Goal: Task Accomplishment & Management: Use online tool/utility

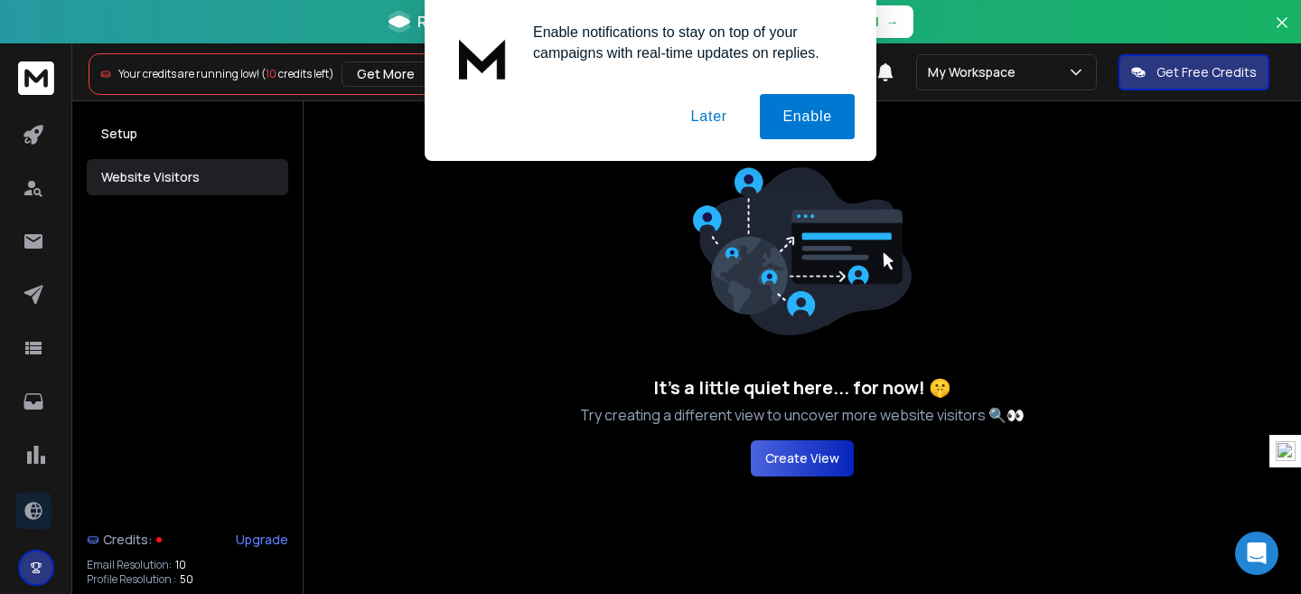
click at [720, 120] on button "Later" at bounding box center [708, 116] width 81 height 45
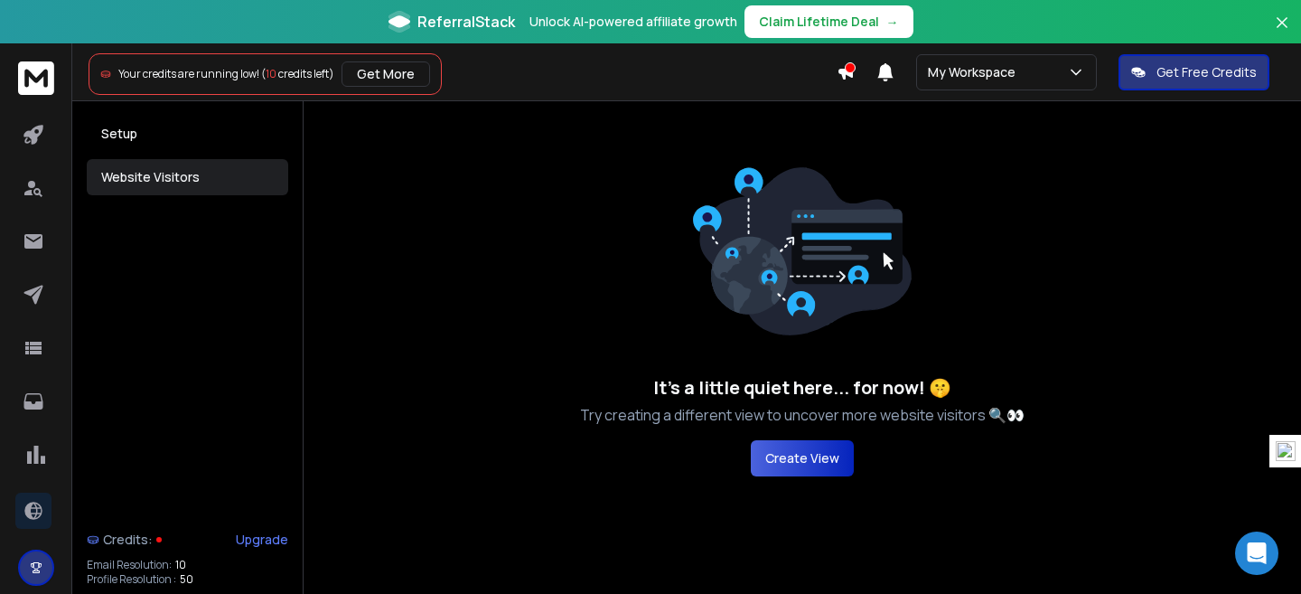
click at [773, 453] on button "Create View" at bounding box center [802, 458] width 103 height 36
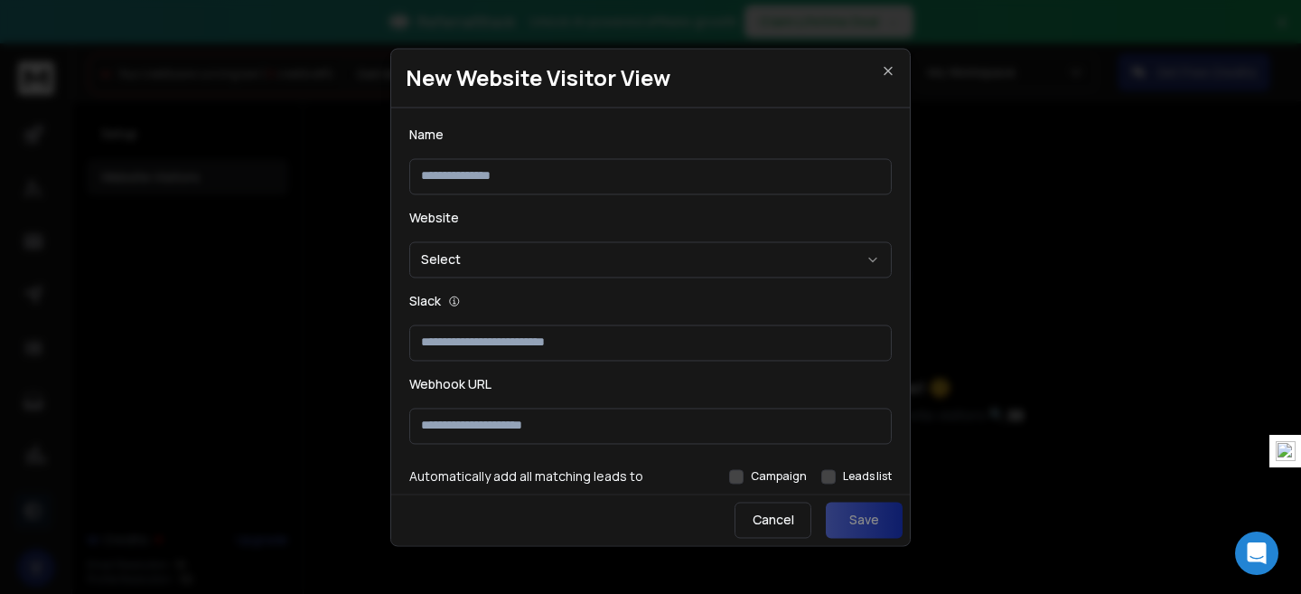
click at [482, 258] on body "**********" at bounding box center [650, 297] width 1301 height 594
click at [453, 178] on input at bounding box center [650, 176] width 482 height 36
type input "**********"
click at [861, 516] on button "Save" at bounding box center [864, 519] width 77 height 36
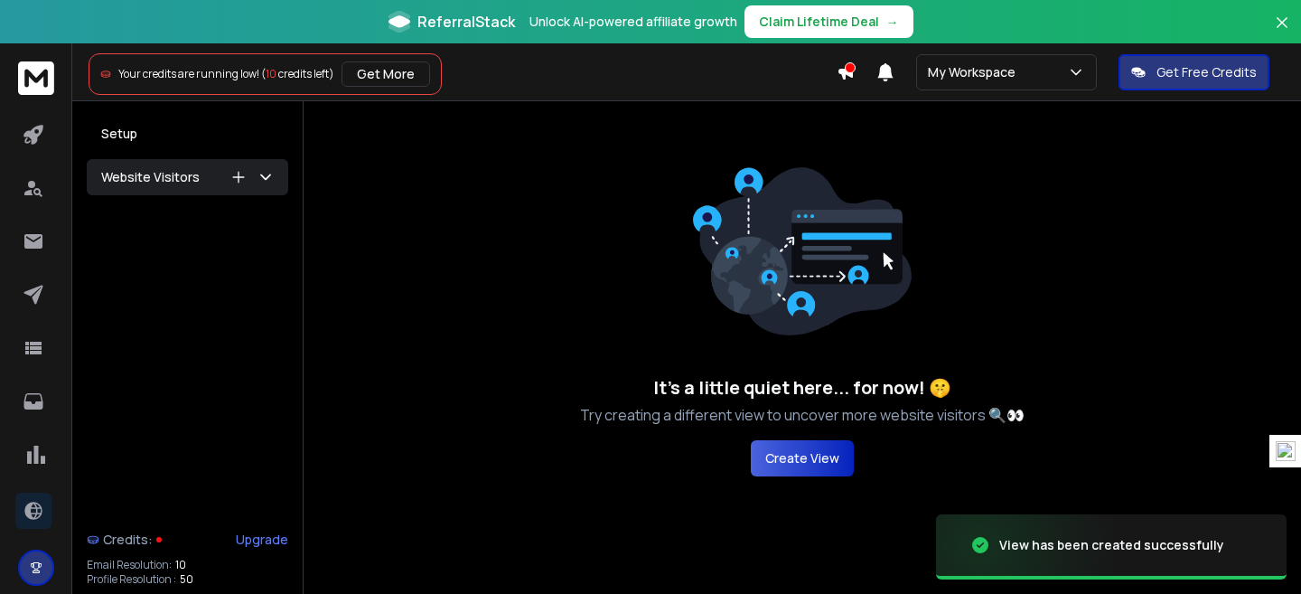
click at [129, 176] on button "Website Visitors" at bounding box center [187, 177] width 201 height 36
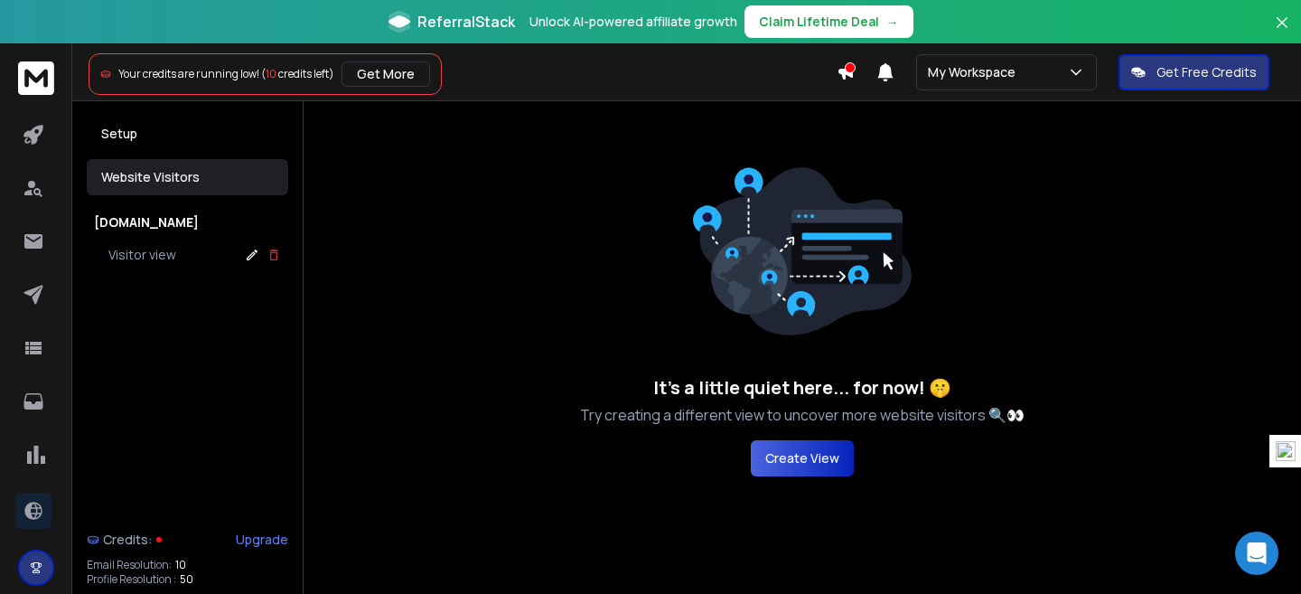
click at [165, 251] on div "Visitor view" at bounding box center [142, 255] width 68 height 18
click at [249, 259] on icon at bounding box center [252, 255] width 14 height 14
click at [143, 184] on button "Website Visitors" at bounding box center [187, 177] width 201 height 36
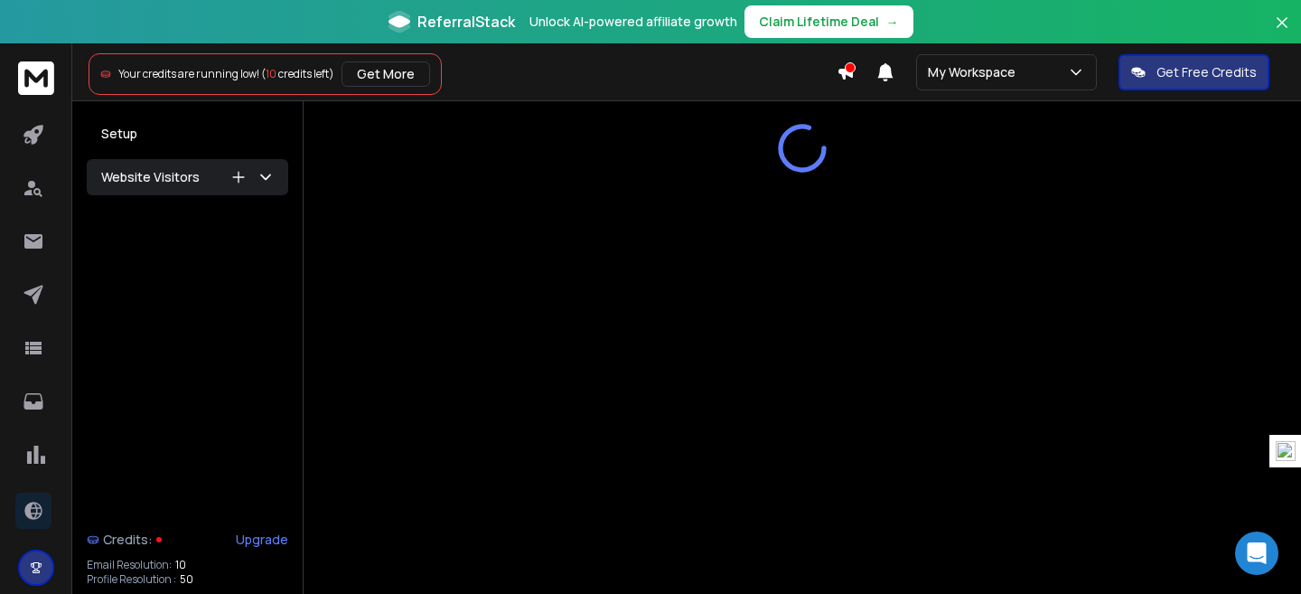
click at [143, 184] on button "Website Visitors" at bounding box center [187, 177] width 201 height 36
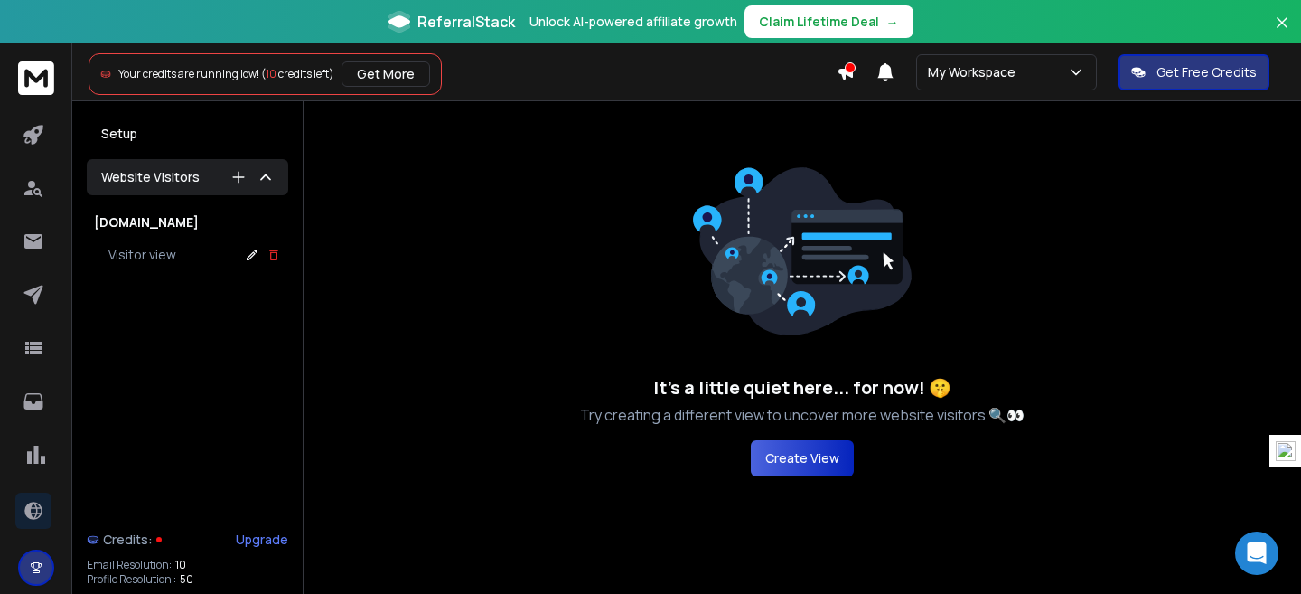
click at [143, 184] on button "Website Visitors" at bounding box center [187, 177] width 201 height 36
click at [184, 165] on button "Website Visitors" at bounding box center [187, 177] width 201 height 36
click at [192, 268] on div "Visitor view" at bounding box center [194, 255] width 187 height 33
click at [242, 257] on div "Visitor view" at bounding box center [194, 255] width 187 height 33
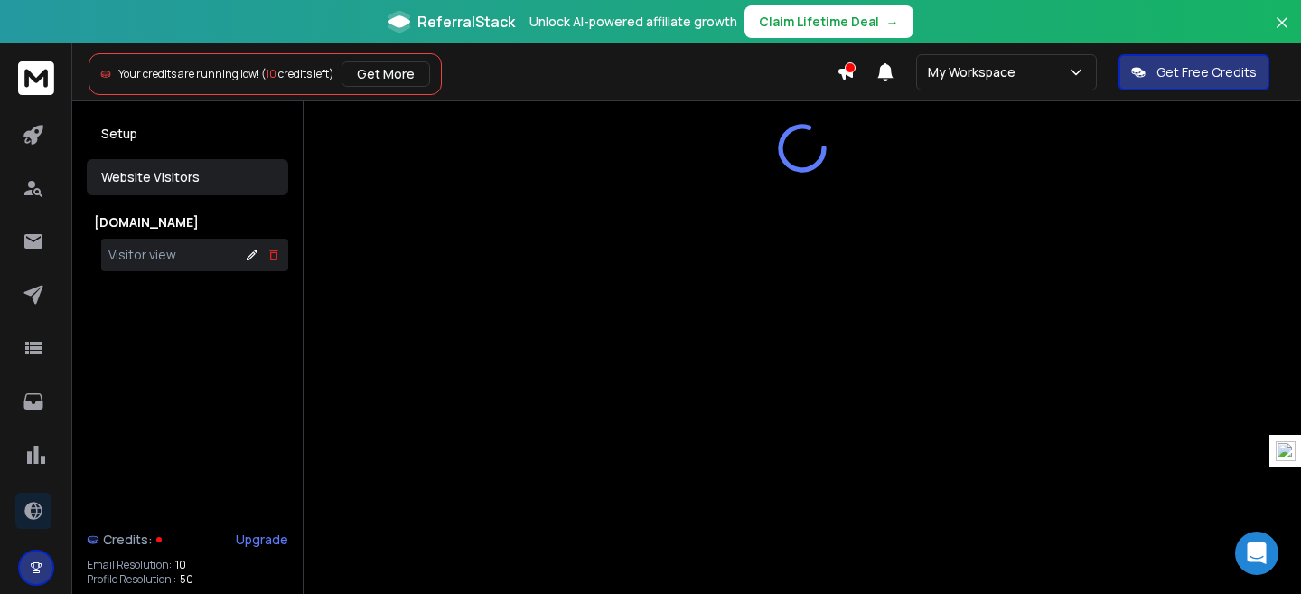
click at [246, 257] on icon at bounding box center [252, 255] width 14 height 14
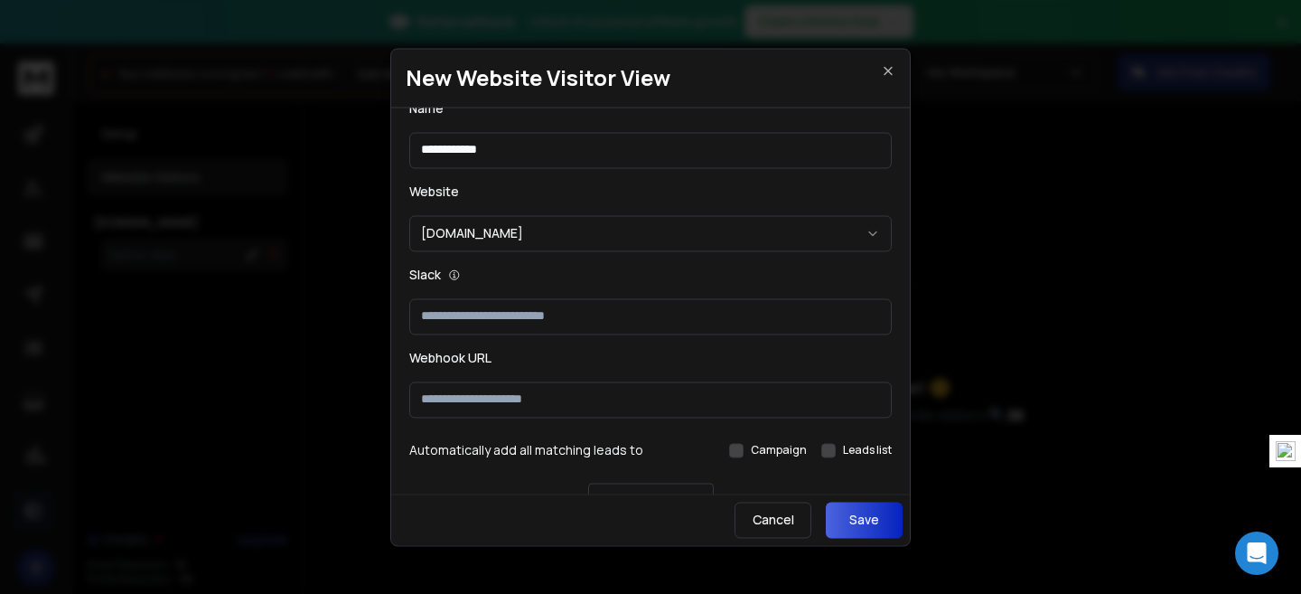
scroll to position [49, 0]
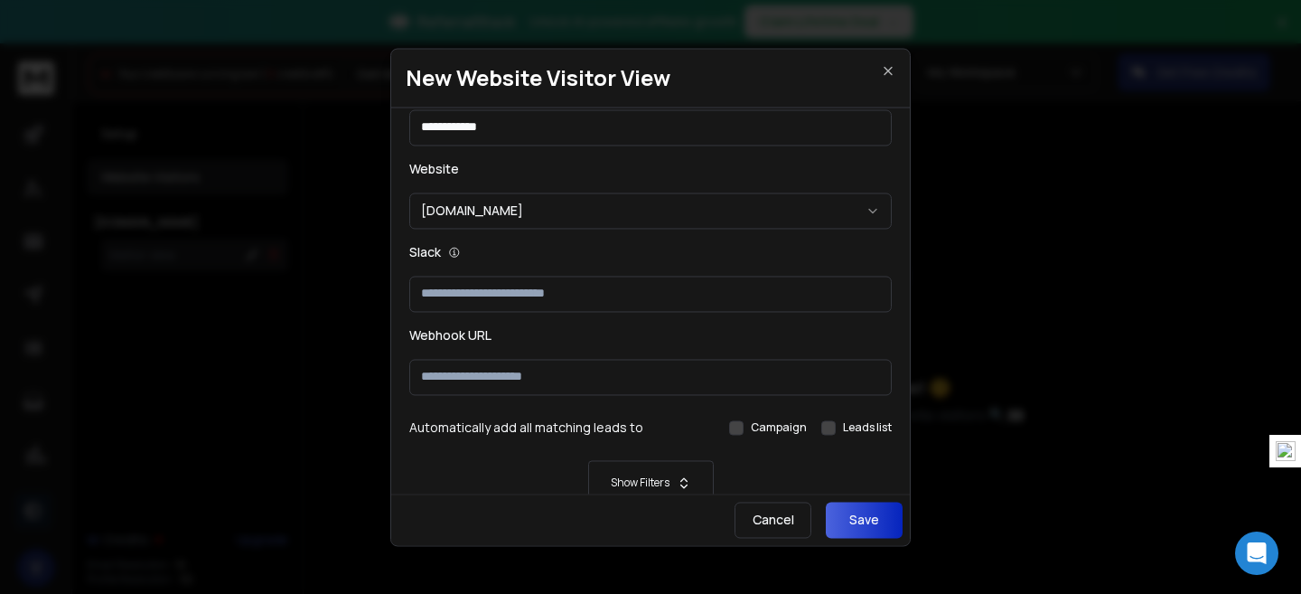
click at [577, 396] on div "**********" at bounding box center [650, 301] width 519 height 386
click at [566, 367] on input at bounding box center [650, 377] width 482 height 36
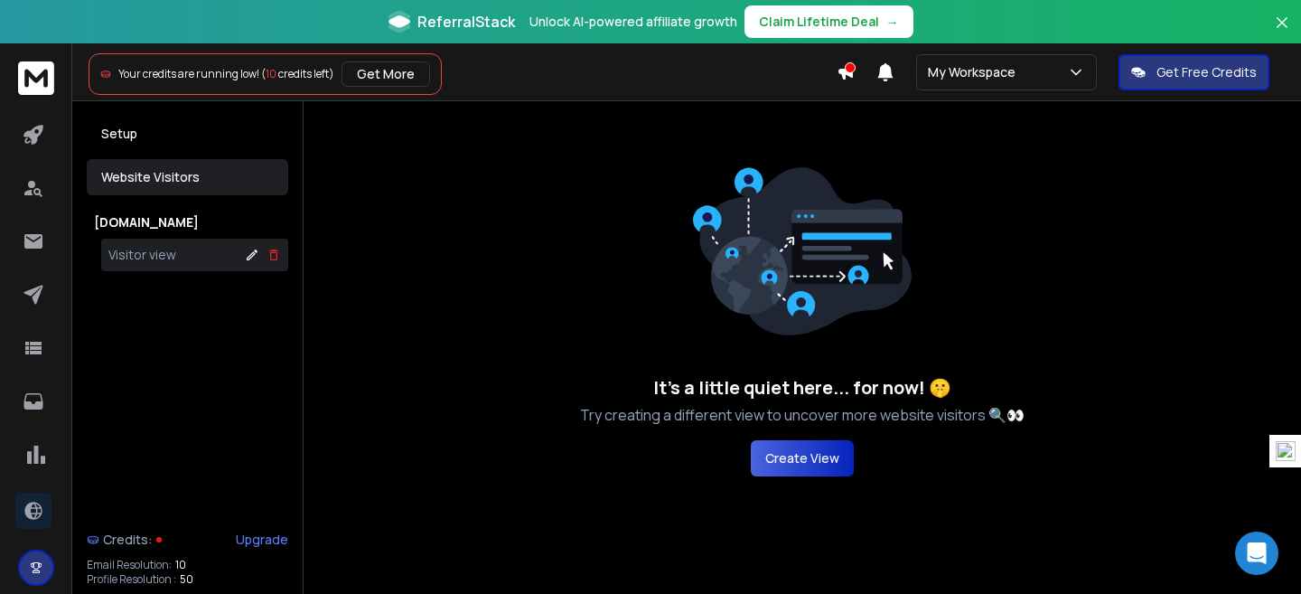
click at [191, 133] on button "Setup" at bounding box center [187, 134] width 201 height 36
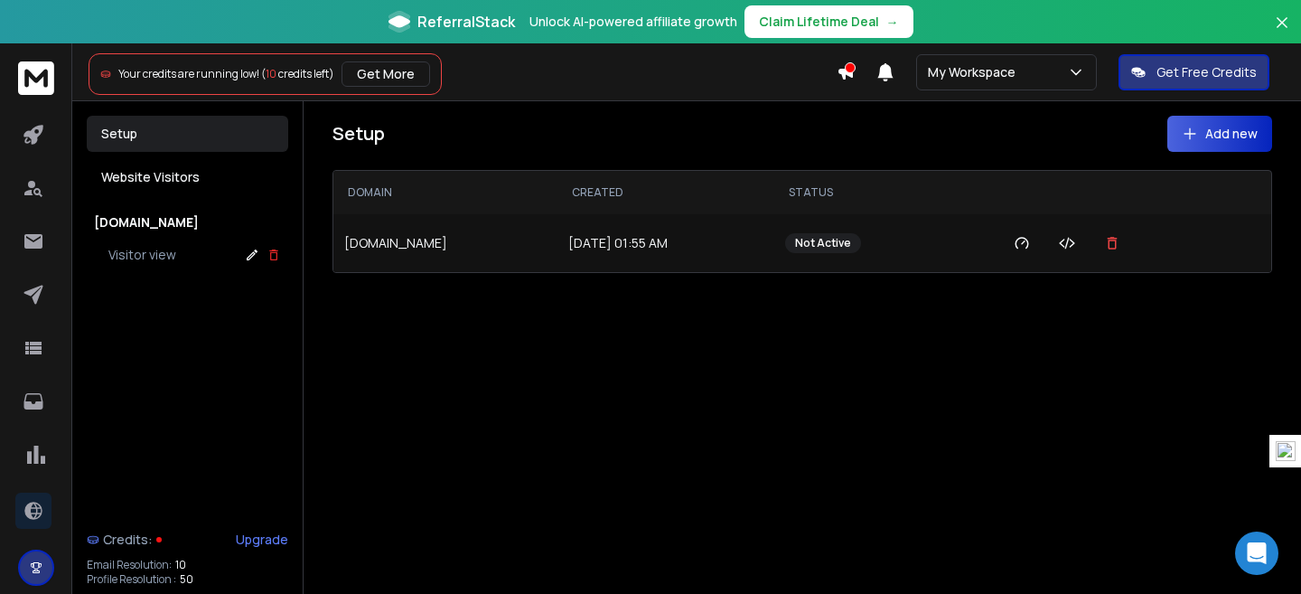
click at [768, 247] on td "[DATE] 01:55 AM" at bounding box center [666, 243] width 218 height 58
click at [1086, 244] on button at bounding box center [1066, 243] width 45 height 36
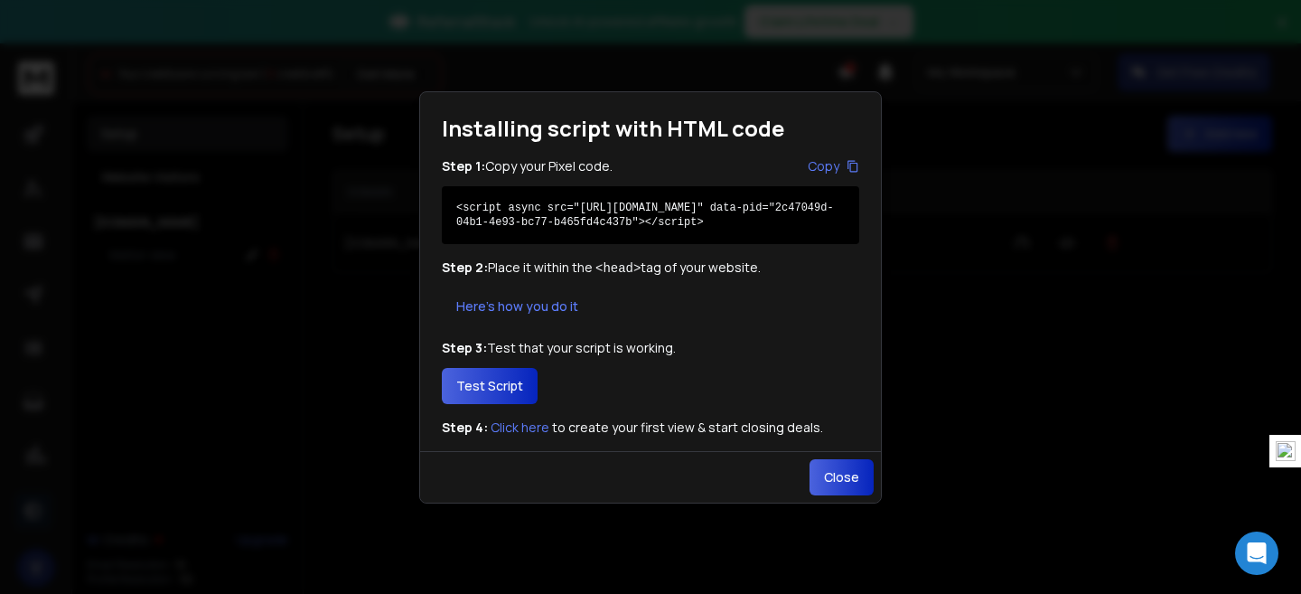
click at [828, 158] on button "Copy" at bounding box center [833, 166] width 51 height 18
